Goal: Transaction & Acquisition: Purchase product/service

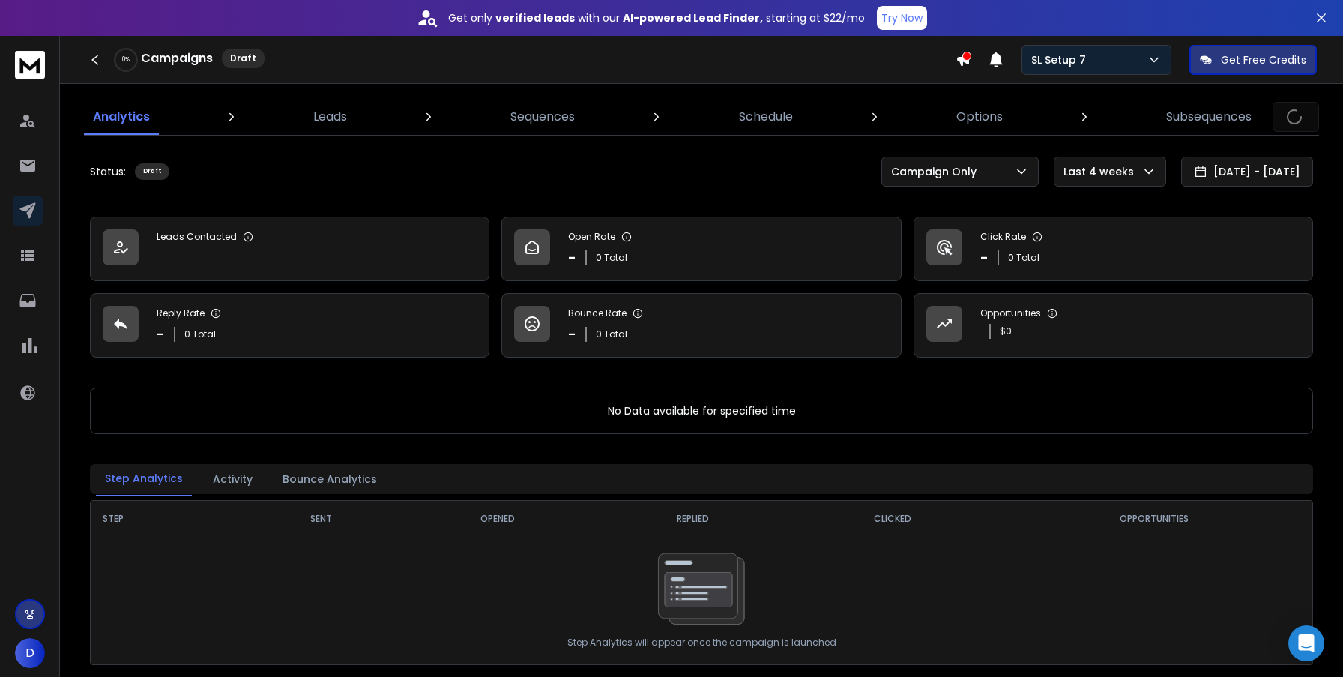
click at [1114, 64] on div "SL Setup 7" at bounding box center [1097, 59] width 130 height 15
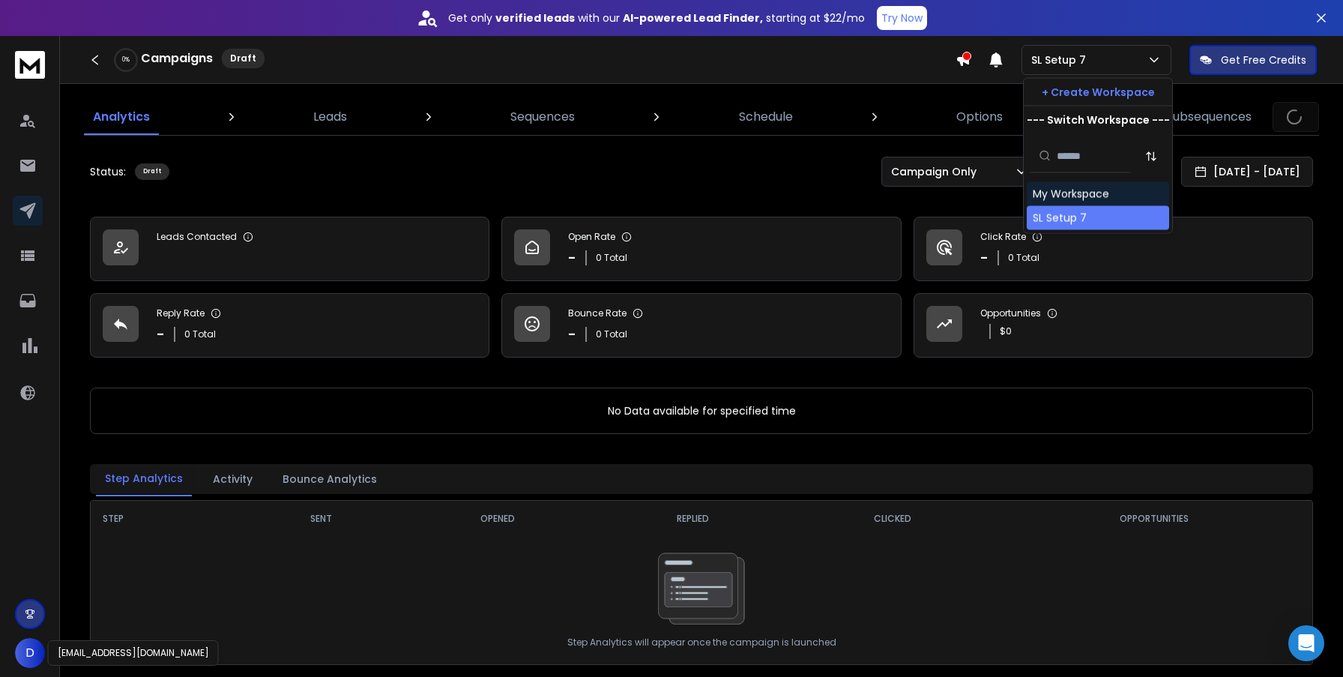
click at [28, 648] on span "D" at bounding box center [30, 653] width 30 height 30
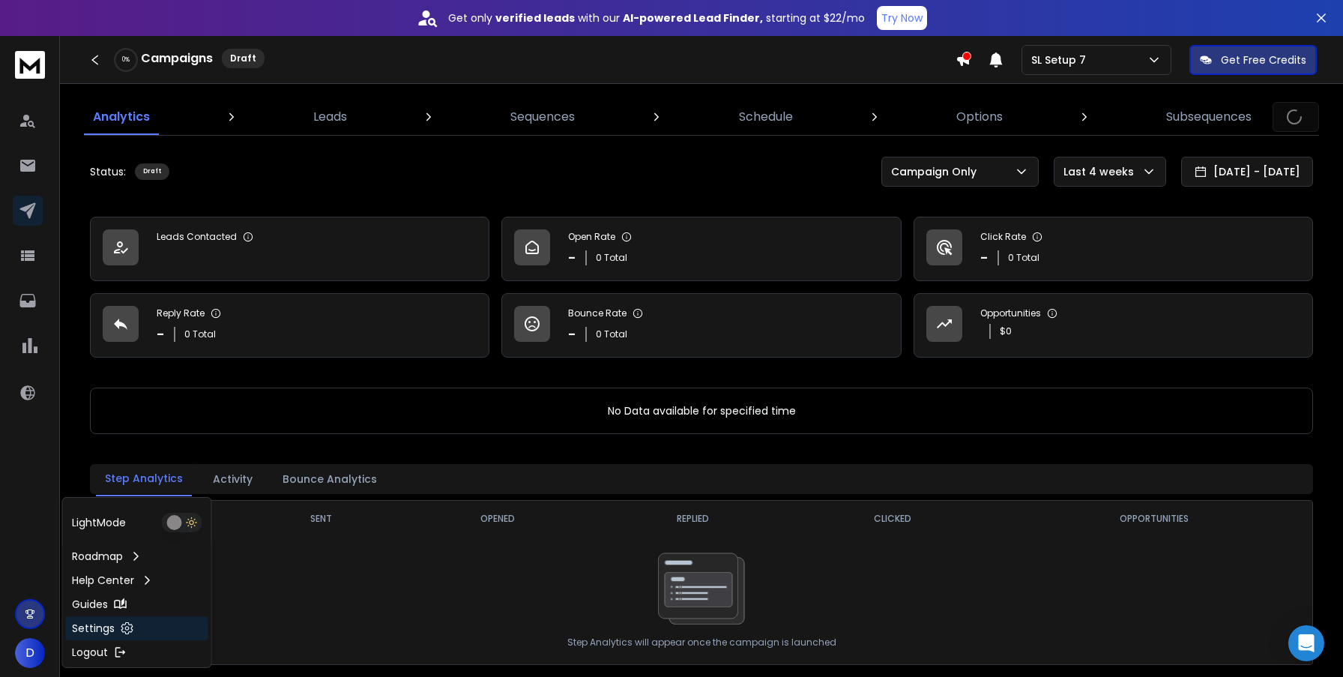
click at [98, 633] on p "Settings" at bounding box center [93, 628] width 43 height 15
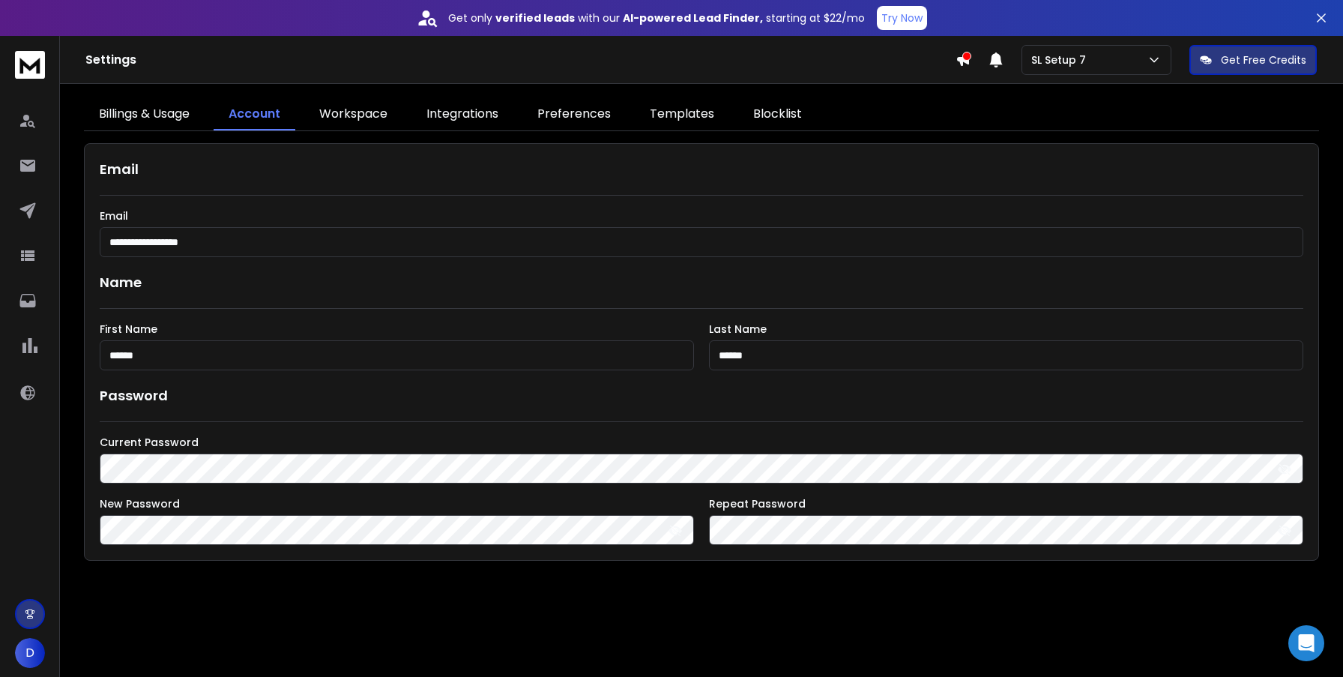
click at [139, 117] on link "Billings & Usage" at bounding box center [144, 114] width 121 height 31
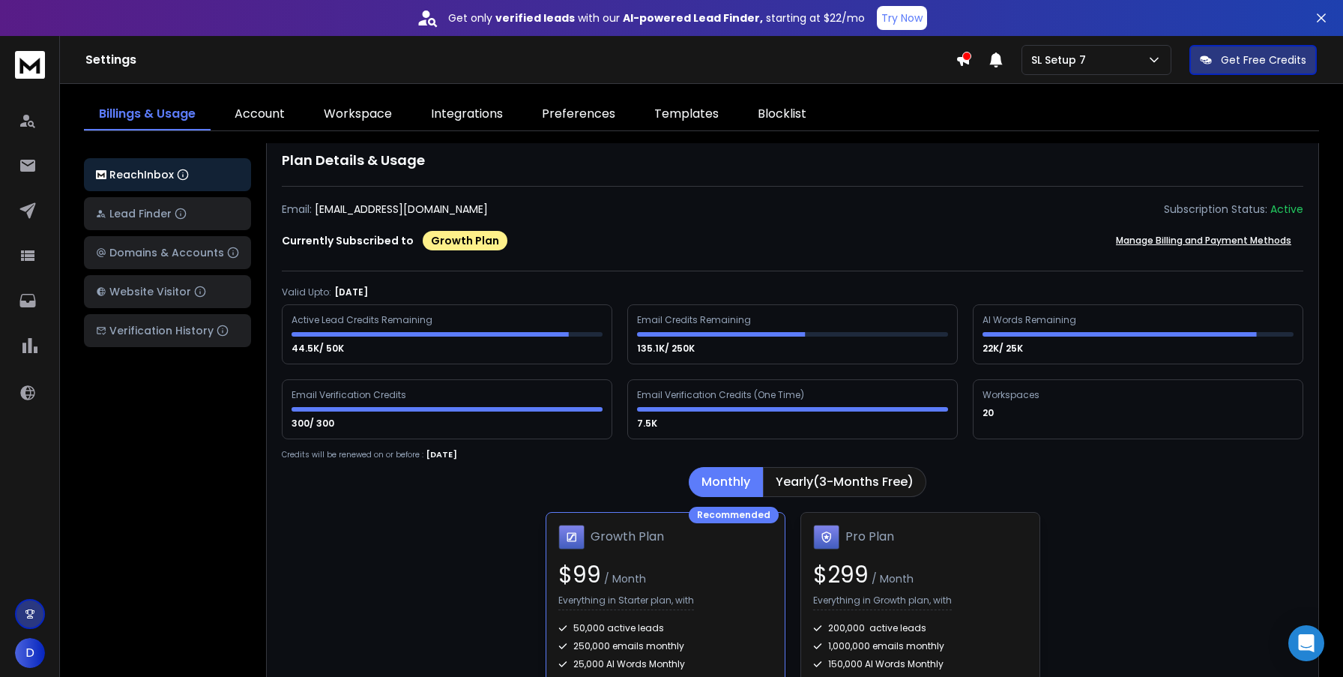
scroll to position [25, 0]
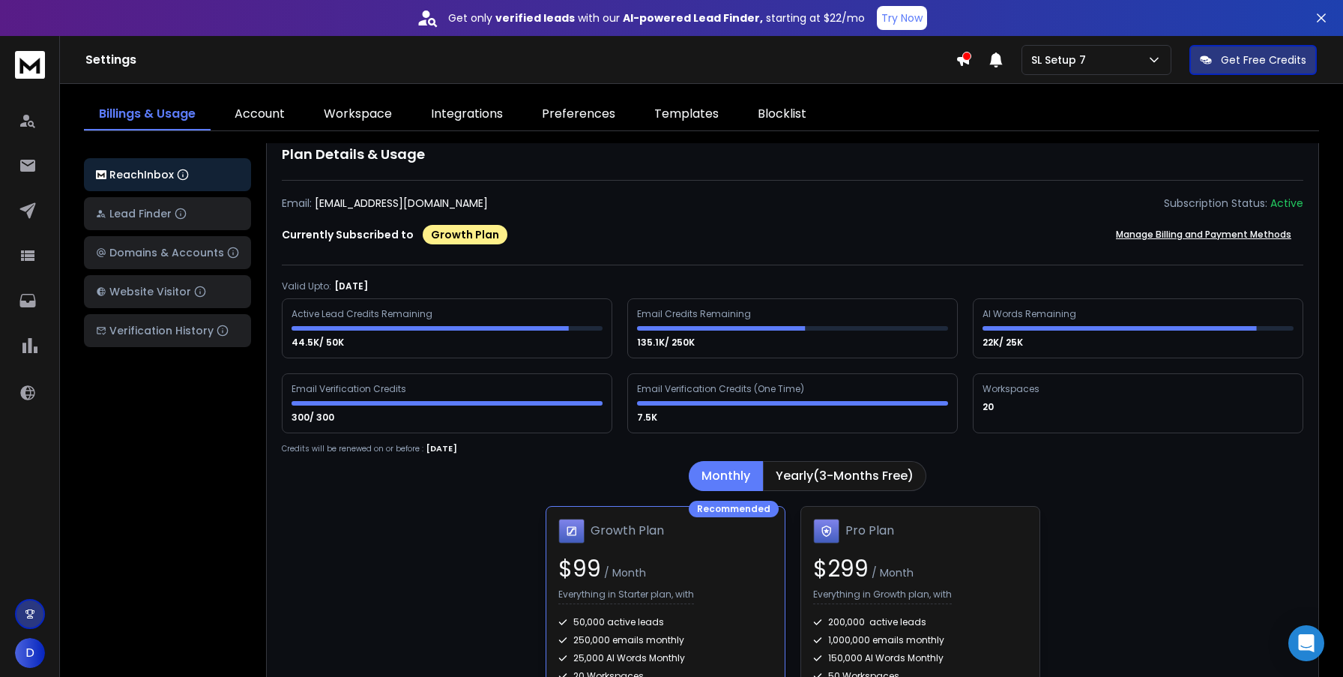
click at [336, 410] on div "Email Verification Credits 300/ 300" at bounding box center [447, 403] width 331 height 60
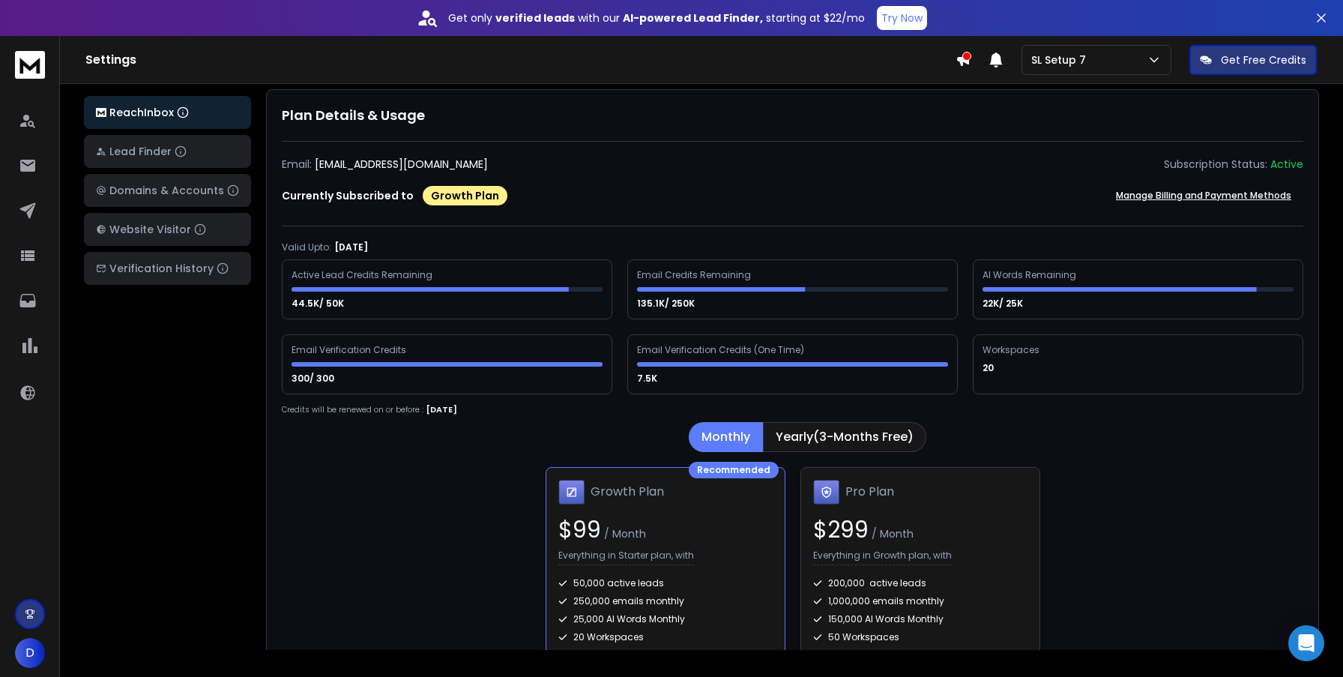
scroll to position [0, 0]
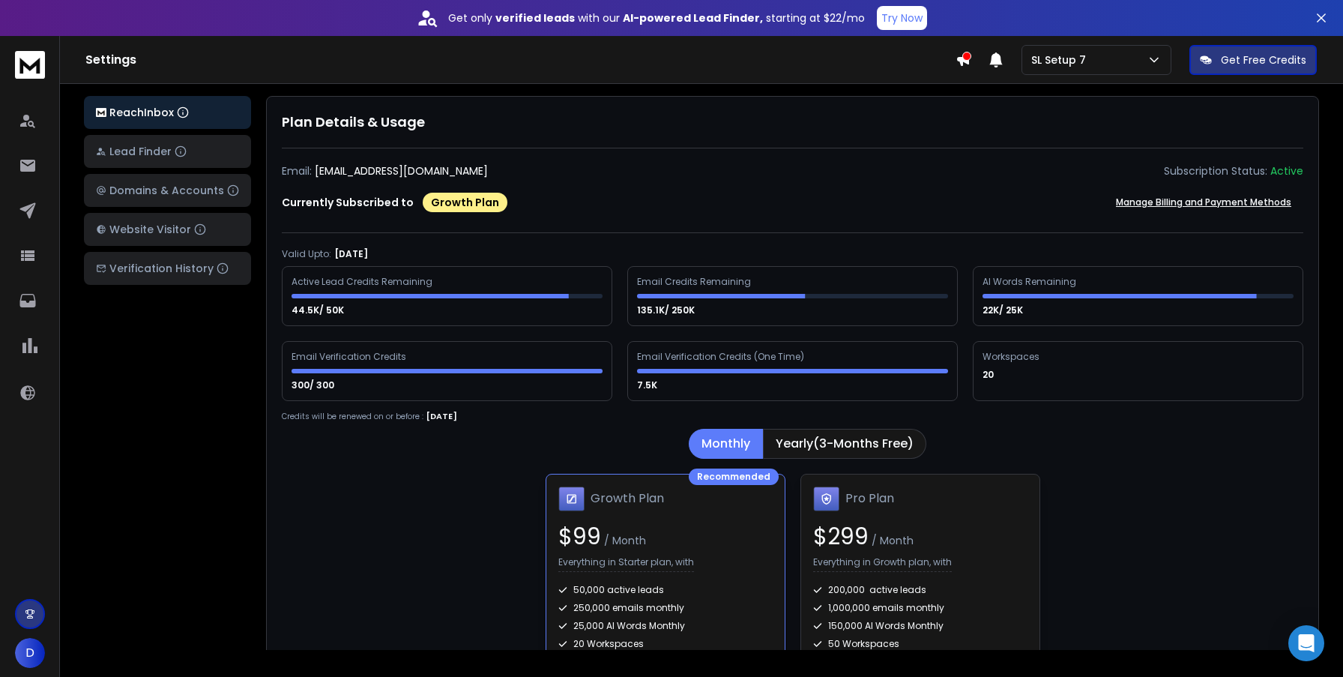
click at [175, 271] on button "Verification History" at bounding box center [167, 268] width 167 height 33
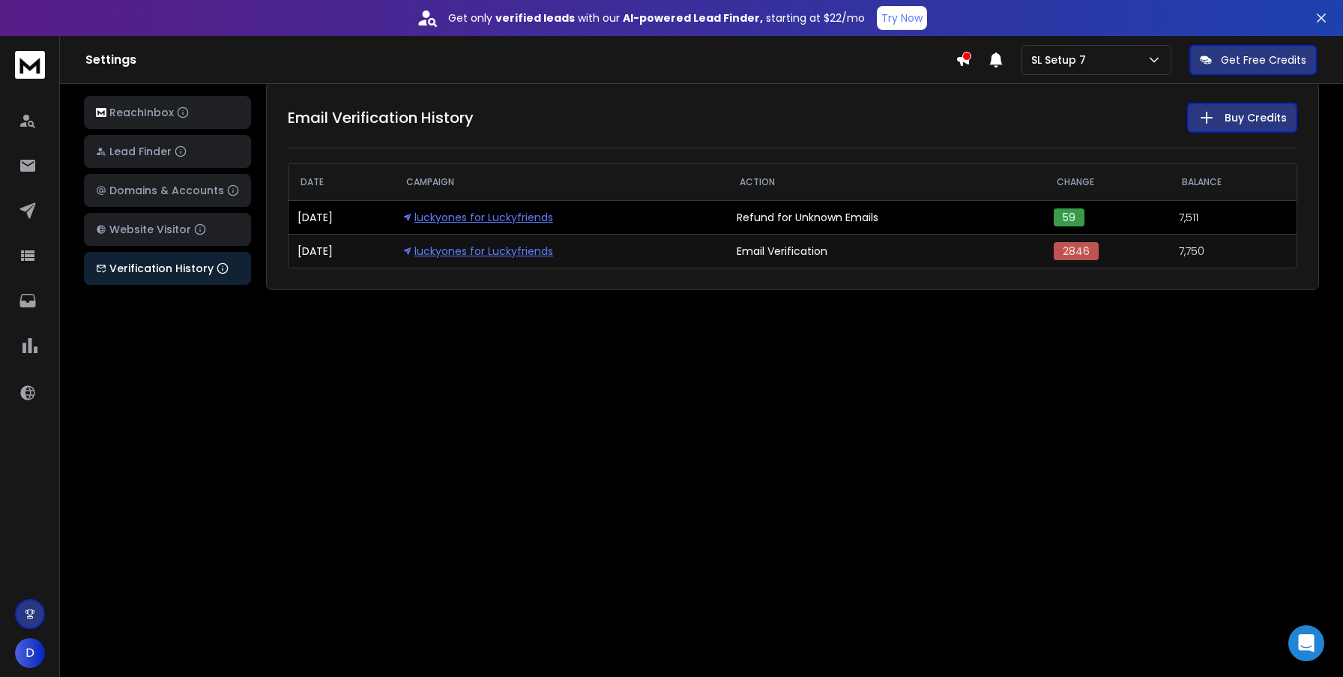
scroll to position [50, 0]
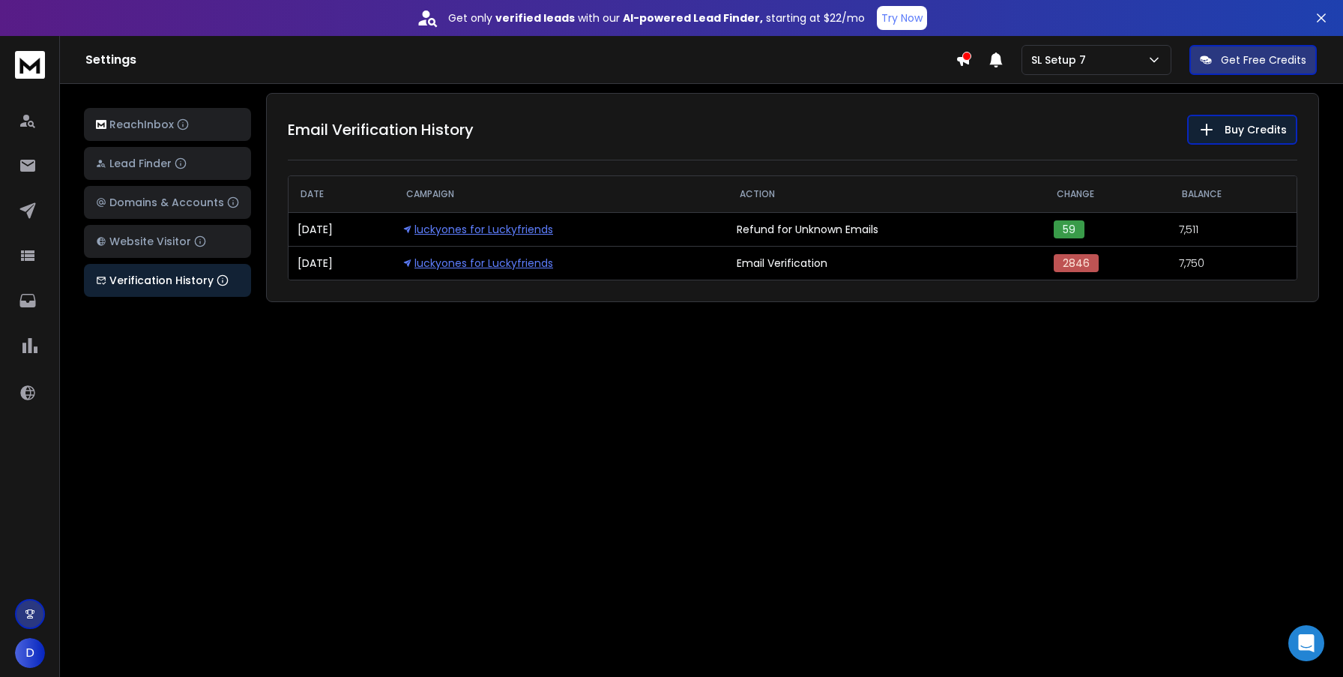
click at [1246, 133] on p "Buy Credits" at bounding box center [1256, 129] width 62 height 15
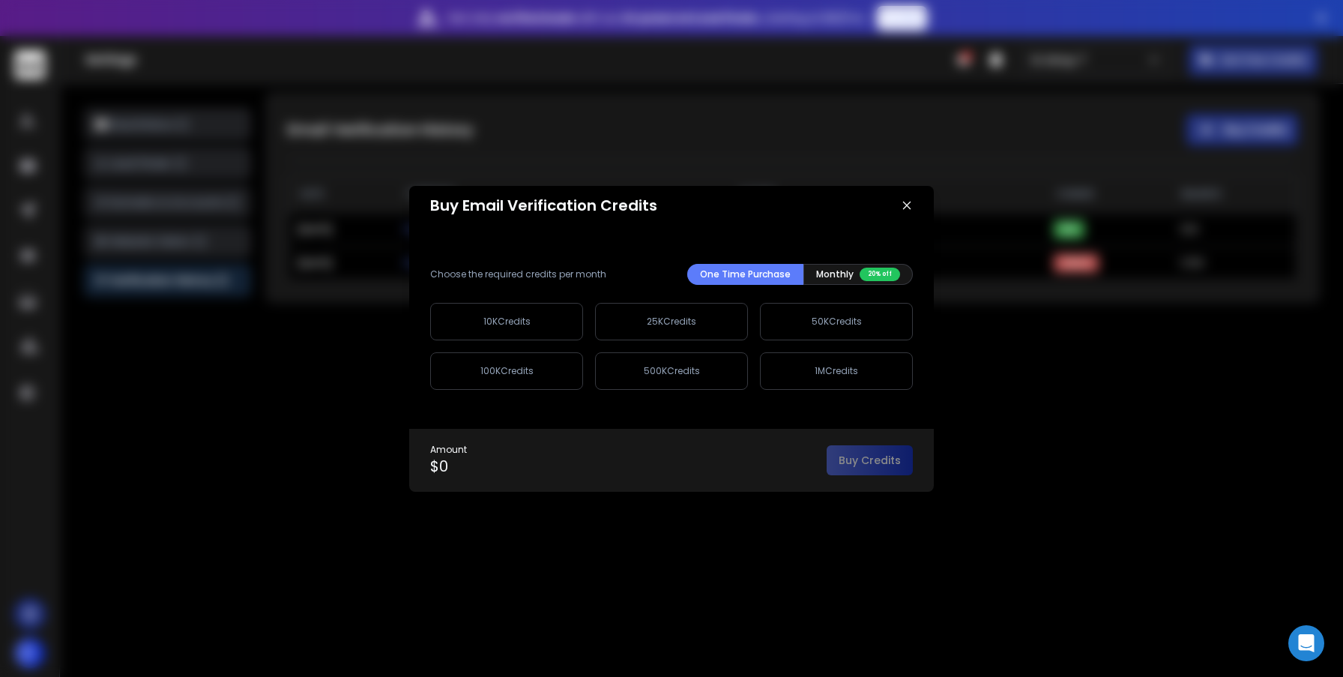
click at [671, 321] on p "25K Credits" at bounding box center [671, 322] width 103 height 12
click at [671, 321] on button "25K Credits" at bounding box center [677, 321] width 12 height 12
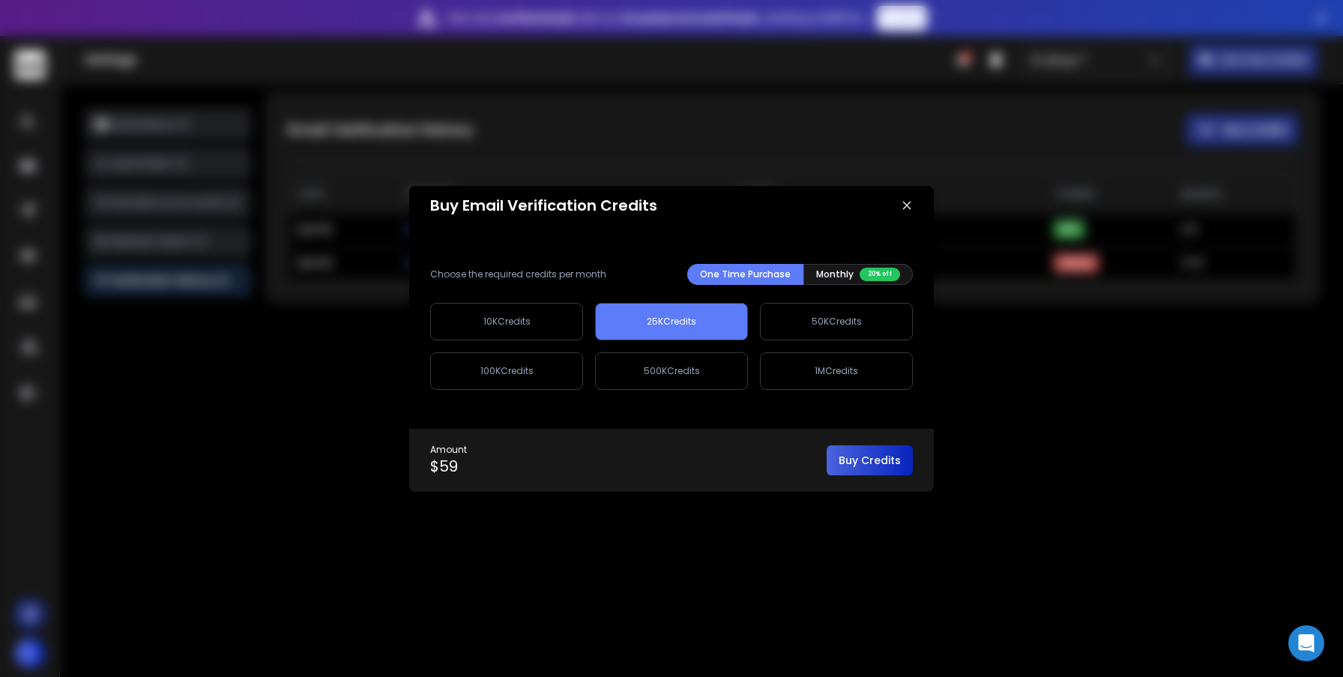
click at [665, 368] on p "500K Credits" at bounding box center [671, 371] width 103 height 12
click at [671, 368] on button "500K Credits" at bounding box center [677, 370] width 12 height 12
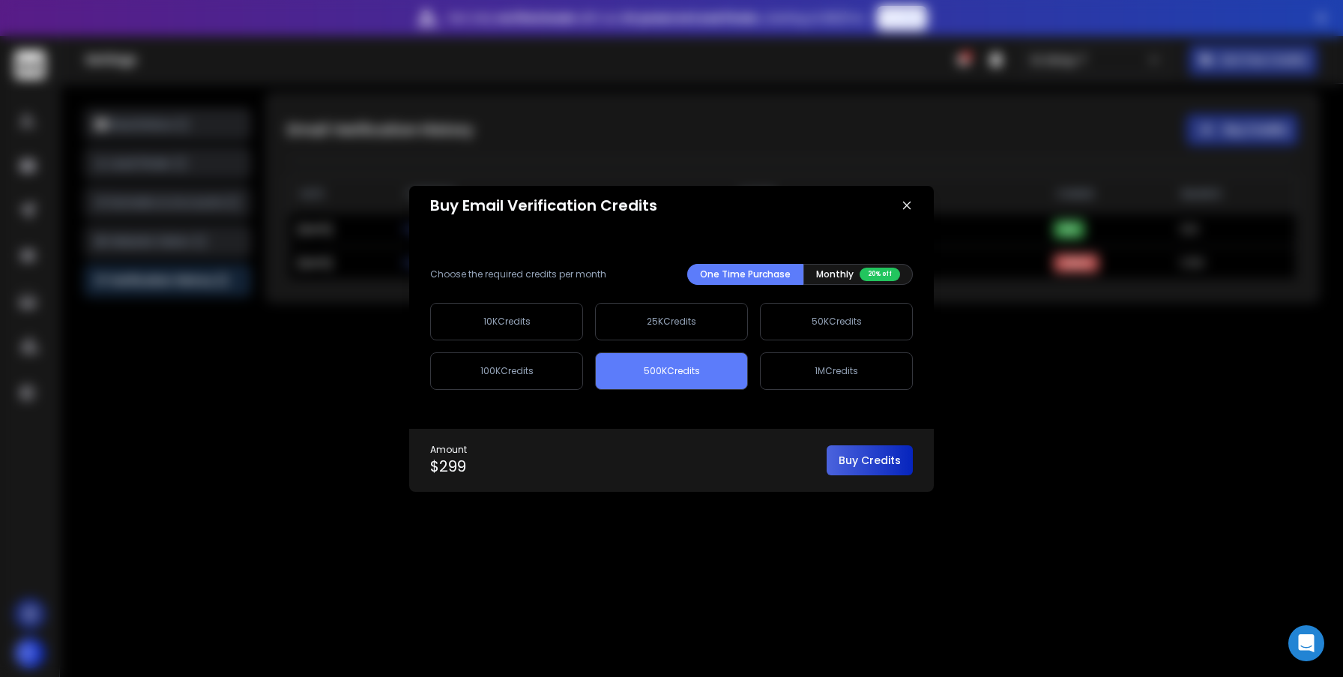
click at [514, 373] on p "100K Credits" at bounding box center [506, 371] width 103 height 12
click at [514, 373] on button "100K Credits" at bounding box center [512, 370] width 12 height 12
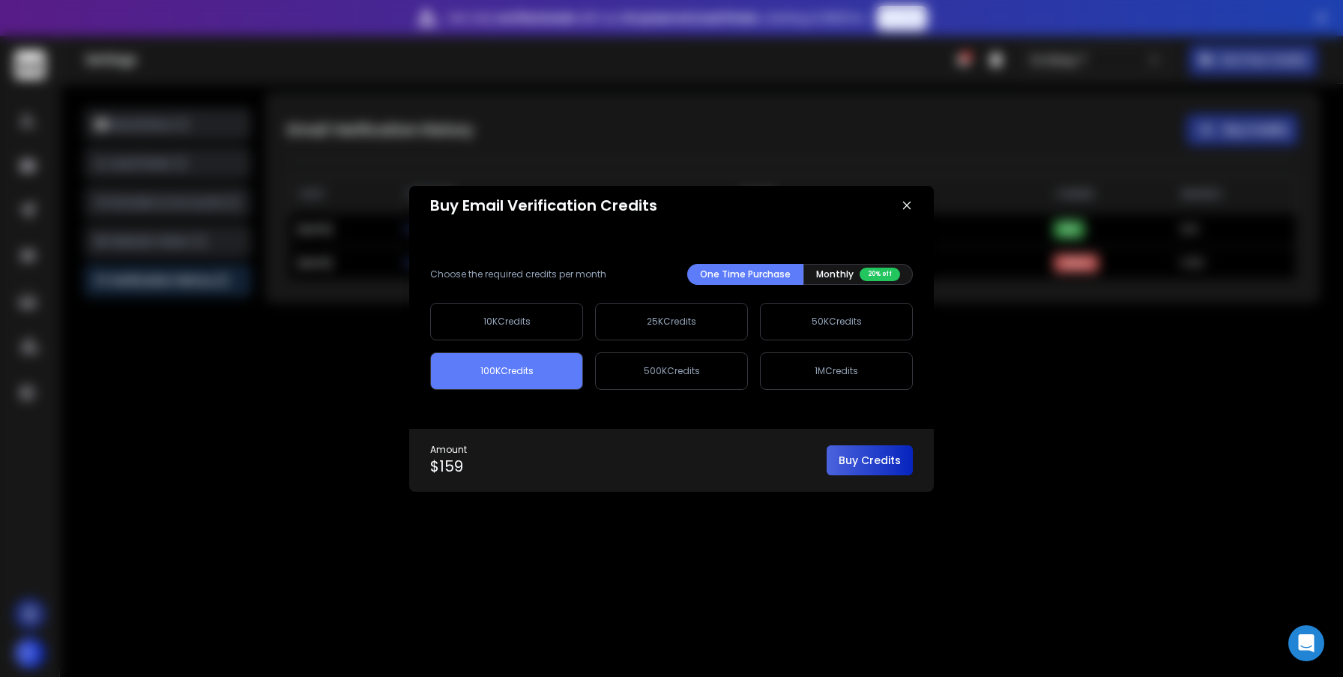
click at [669, 371] on p "500K Credits" at bounding box center [671, 371] width 103 height 12
click at [671, 371] on button "500K Credits" at bounding box center [677, 370] width 12 height 12
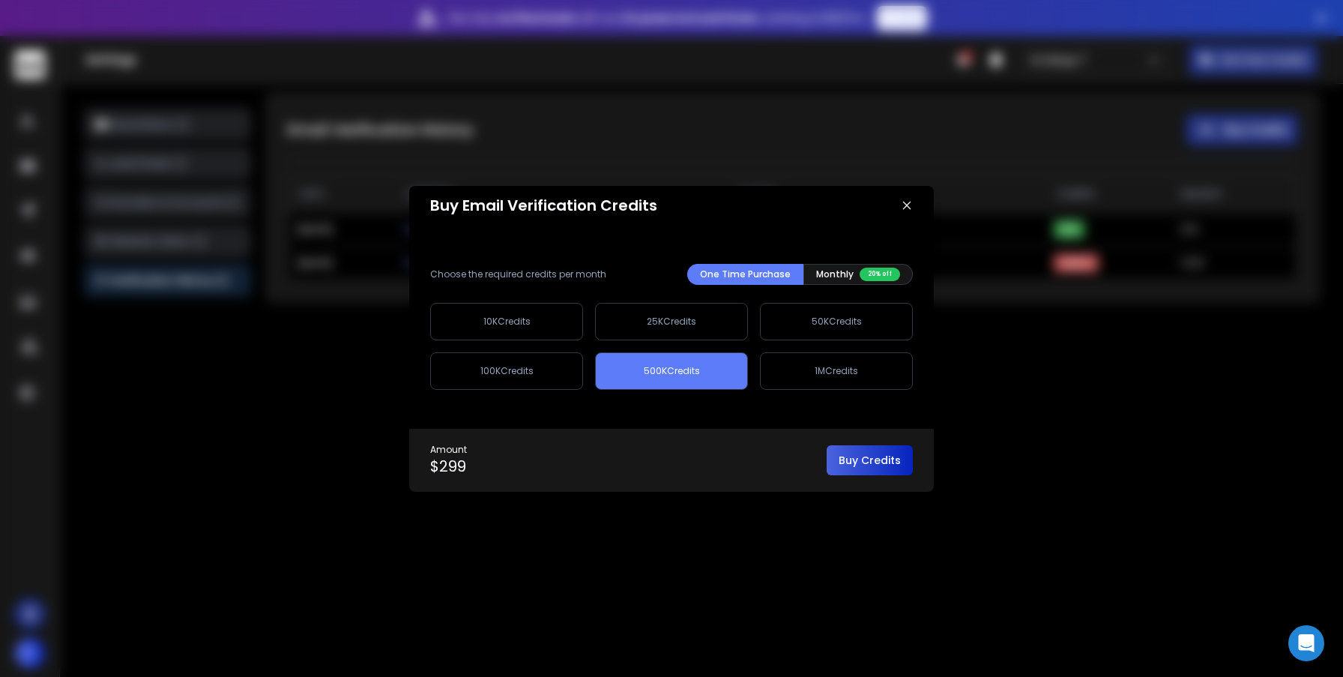
click at [909, 203] on icon at bounding box center [907, 205] width 8 height 8
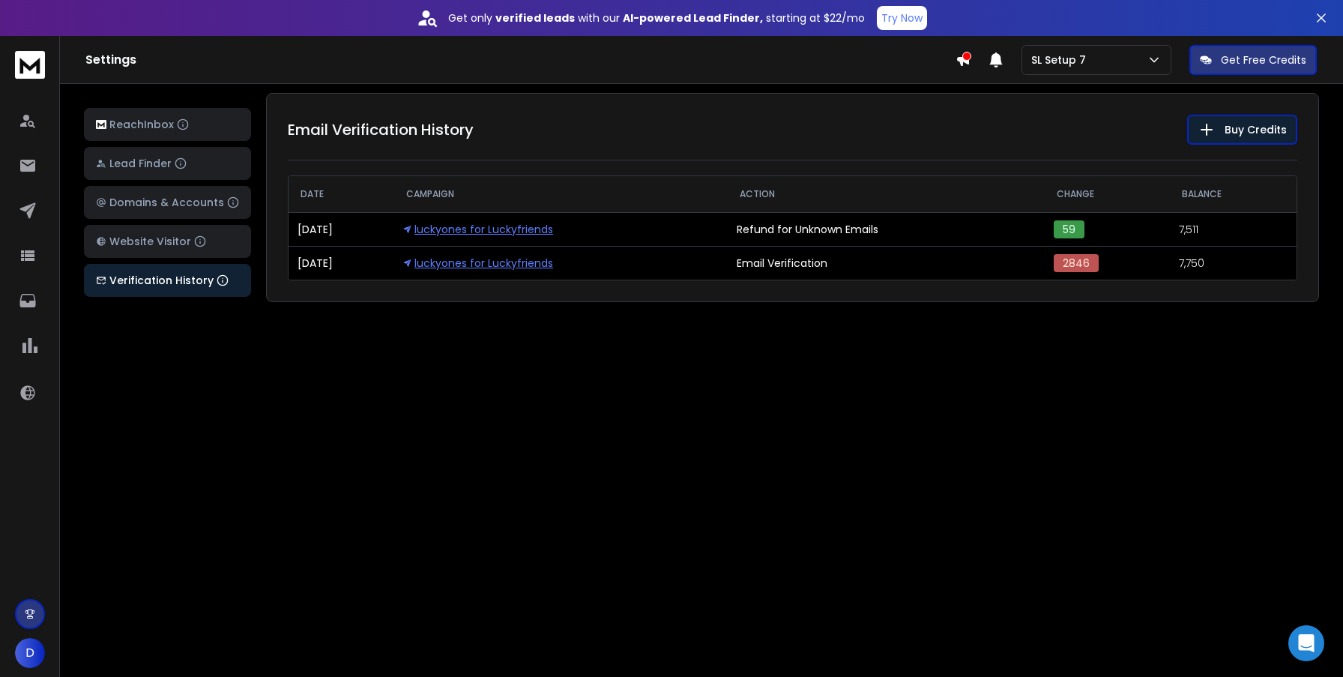
click at [1244, 133] on p "Buy Credits" at bounding box center [1256, 129] width 62 height 15
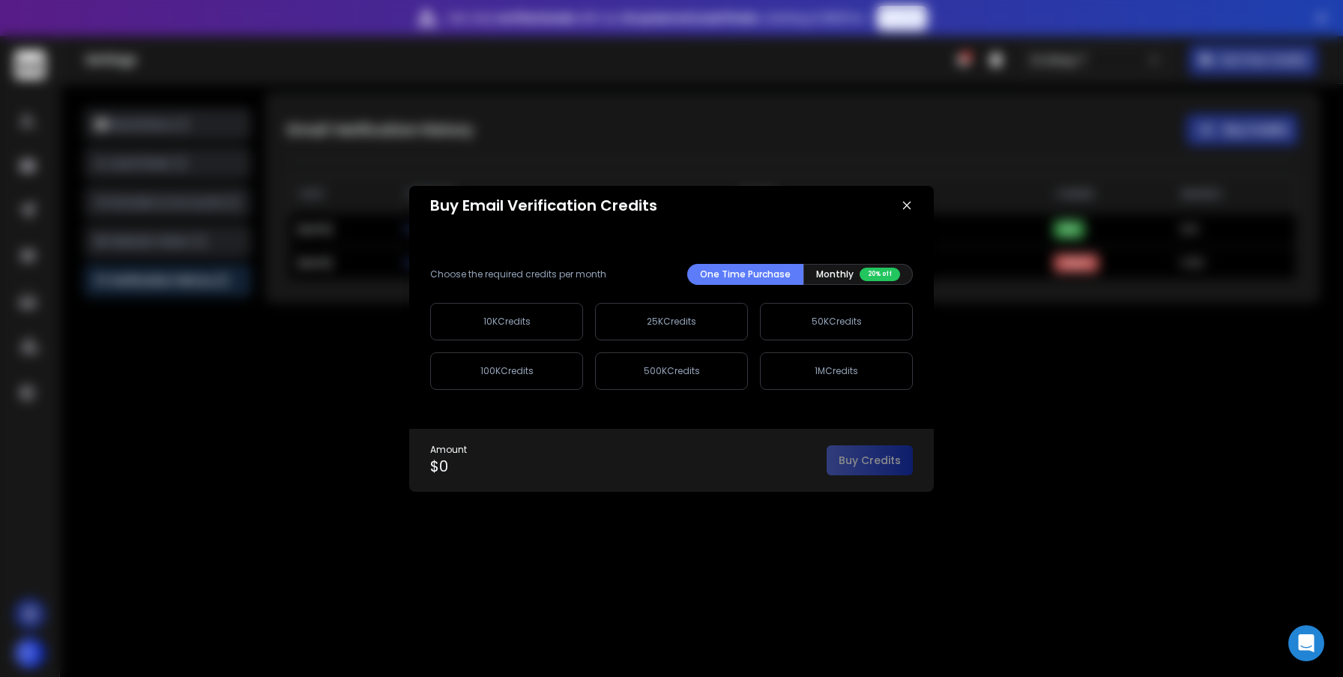
click at [470, 373] on p "100K Credits" at bounding box center [506, 371] width 103 height 12
click at [506, 373] on button "100K Credits" at bounding box center [512, 370] width 12 height 12
